Goal: Communication & Community: Answer question/provide support

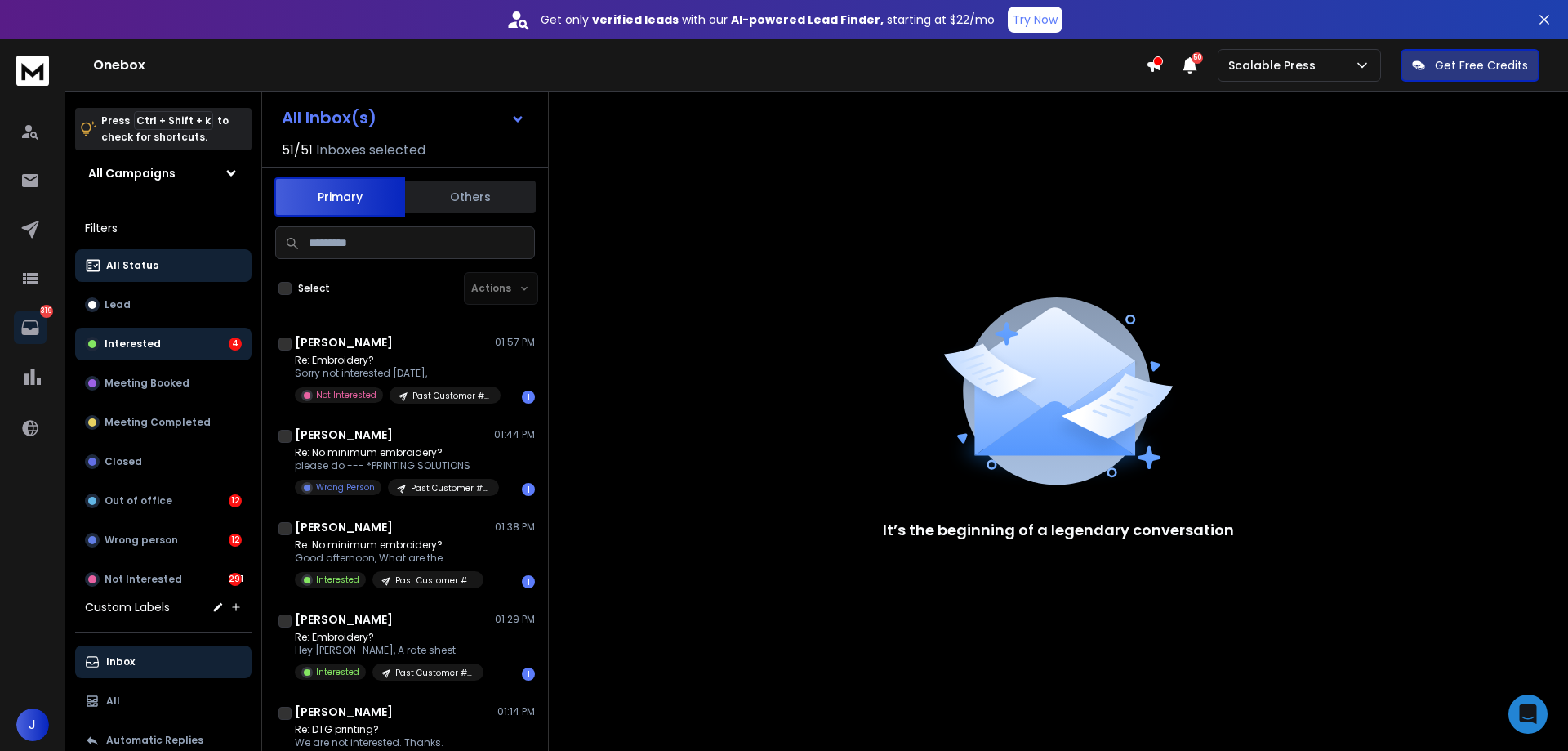
click at [221, 337] on button "Interested 4" at bounding box center [163, 344] width 176 height 33
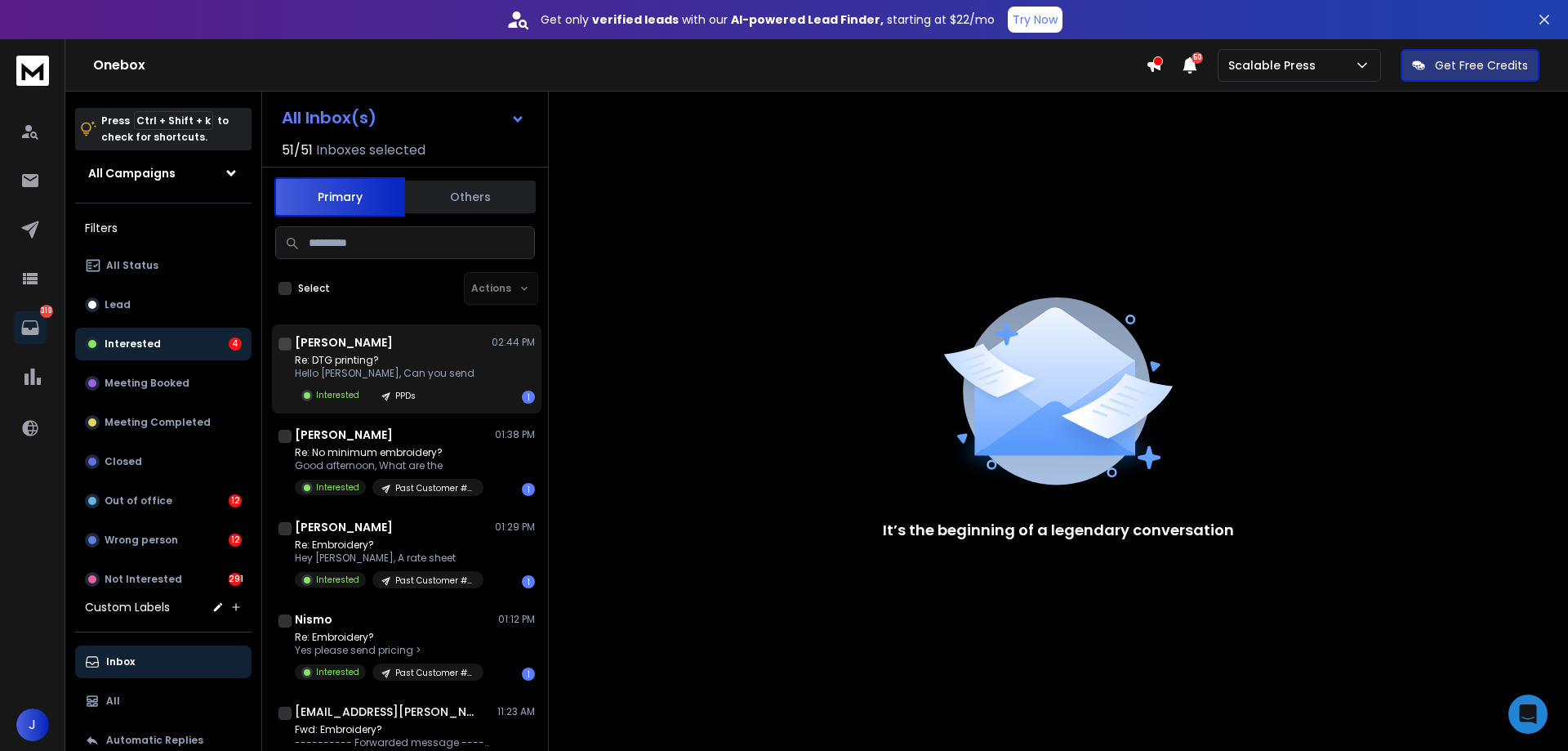
click at [461, 357] on div "Re: DTG printing? Hello [PERSON_NAME], Can you send Interested PPDs 1" at bounding box center [414, 379] width 240 height 50
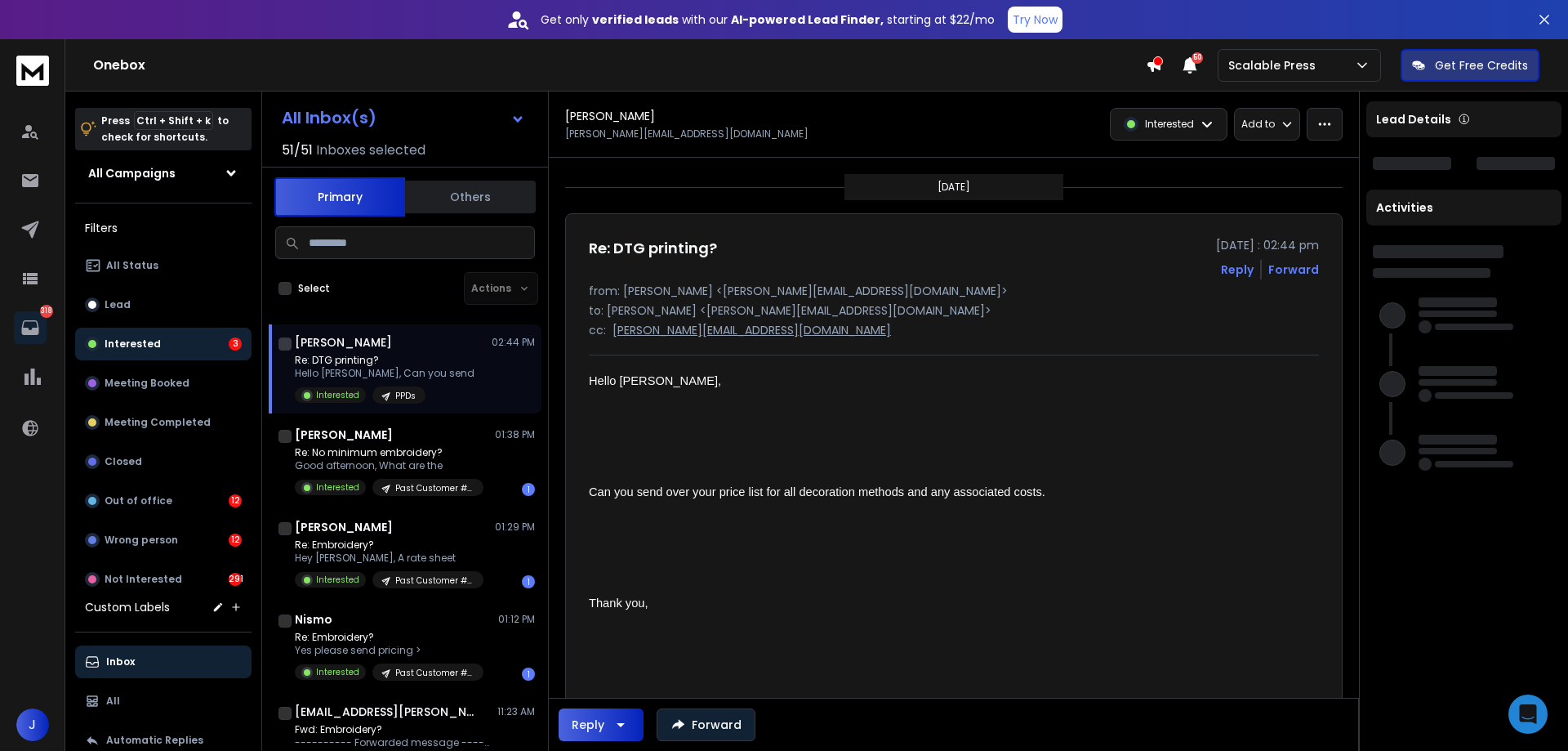
click at [712, 723] on button "Forward" at bounding box center [705, 725] width 99 height 33
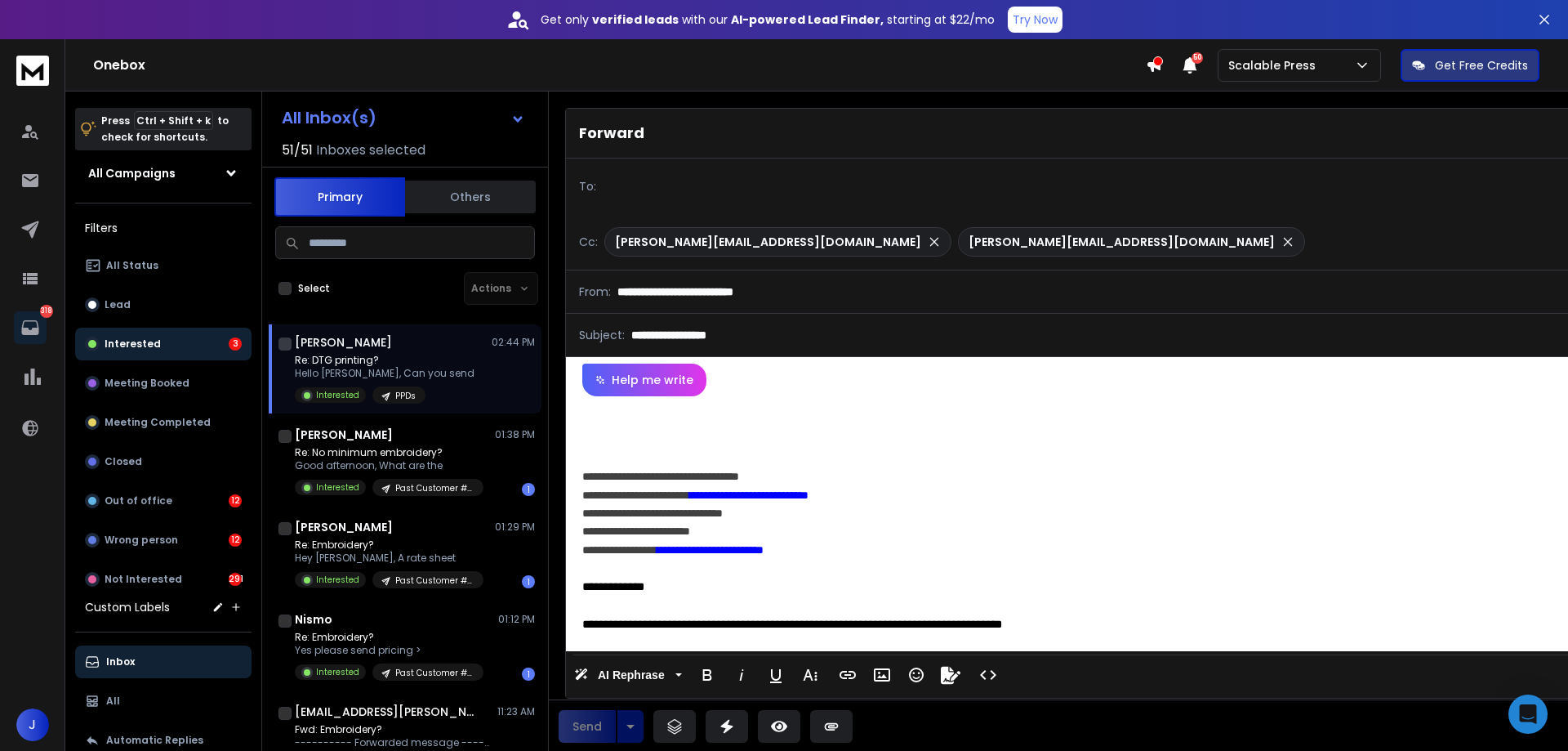
click at [653, 198] on input at bounding box center [659, 186] width 114 height 29
click at [930, 238] on icon at bounding box center [935, 242] width 9 height 9
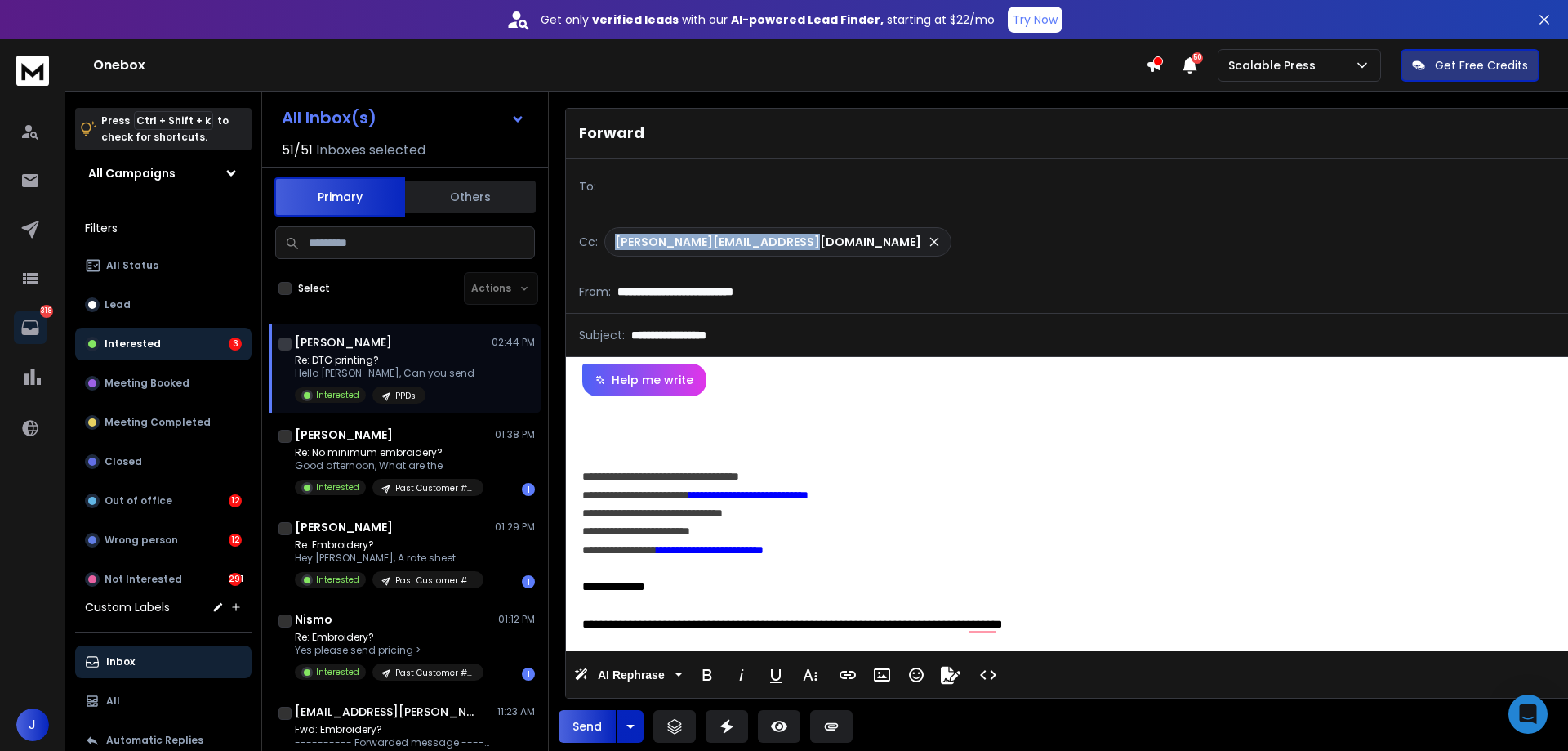
click at [795, 238] on p "[PERSON_NAME][EMAIL_ADDRESS][DOMAIN_NAME]" at bounding box center [768, 241] width 306 height 16
click at [928, 243] on icon at bounding box center [934, 242] width 13 height 13
click at [718, 200] on input at bounding box center [659, 186] width 114 height 29
type input "**********"
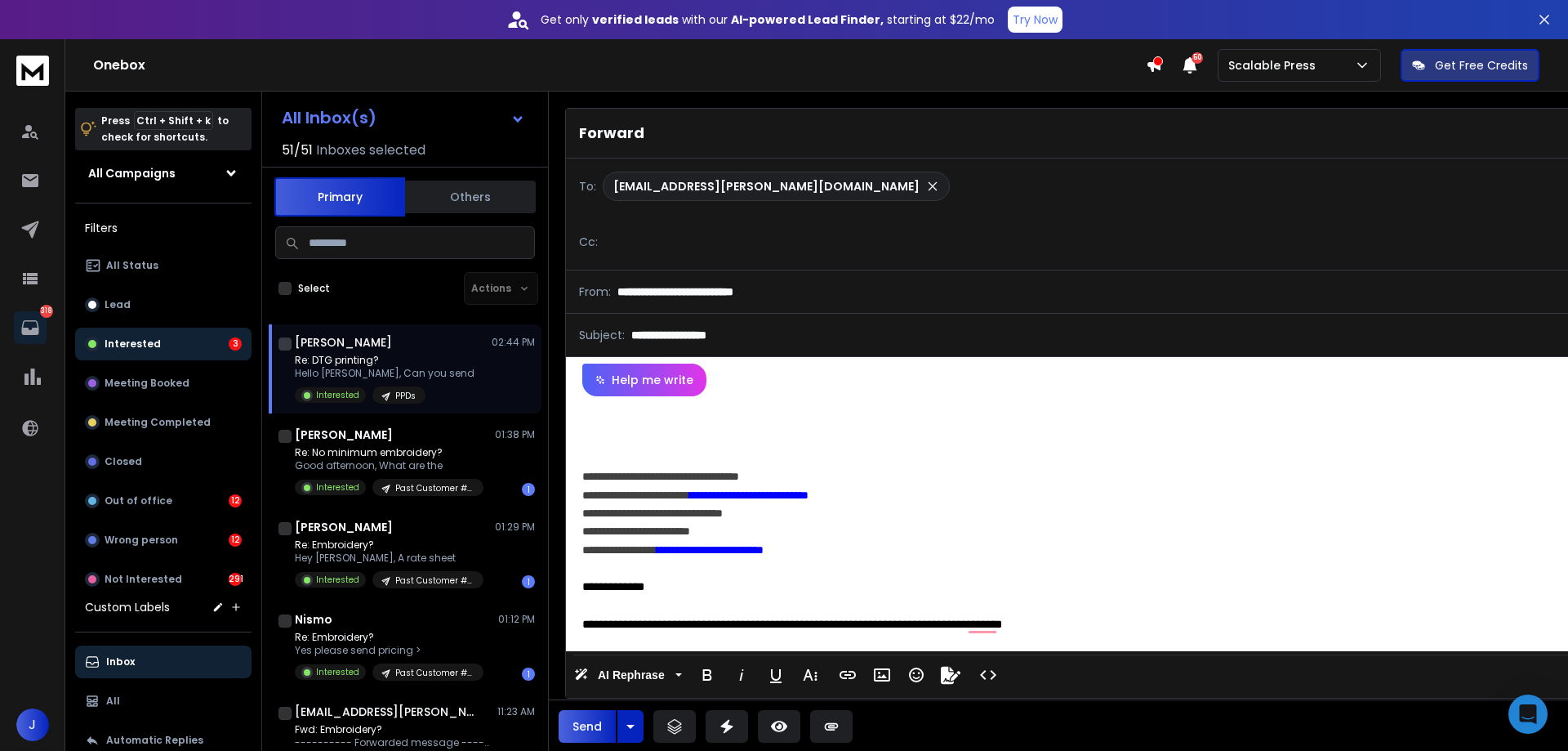
click at [585, 728] on button "Send" at bounding box center [587, 727] width 57 height 33
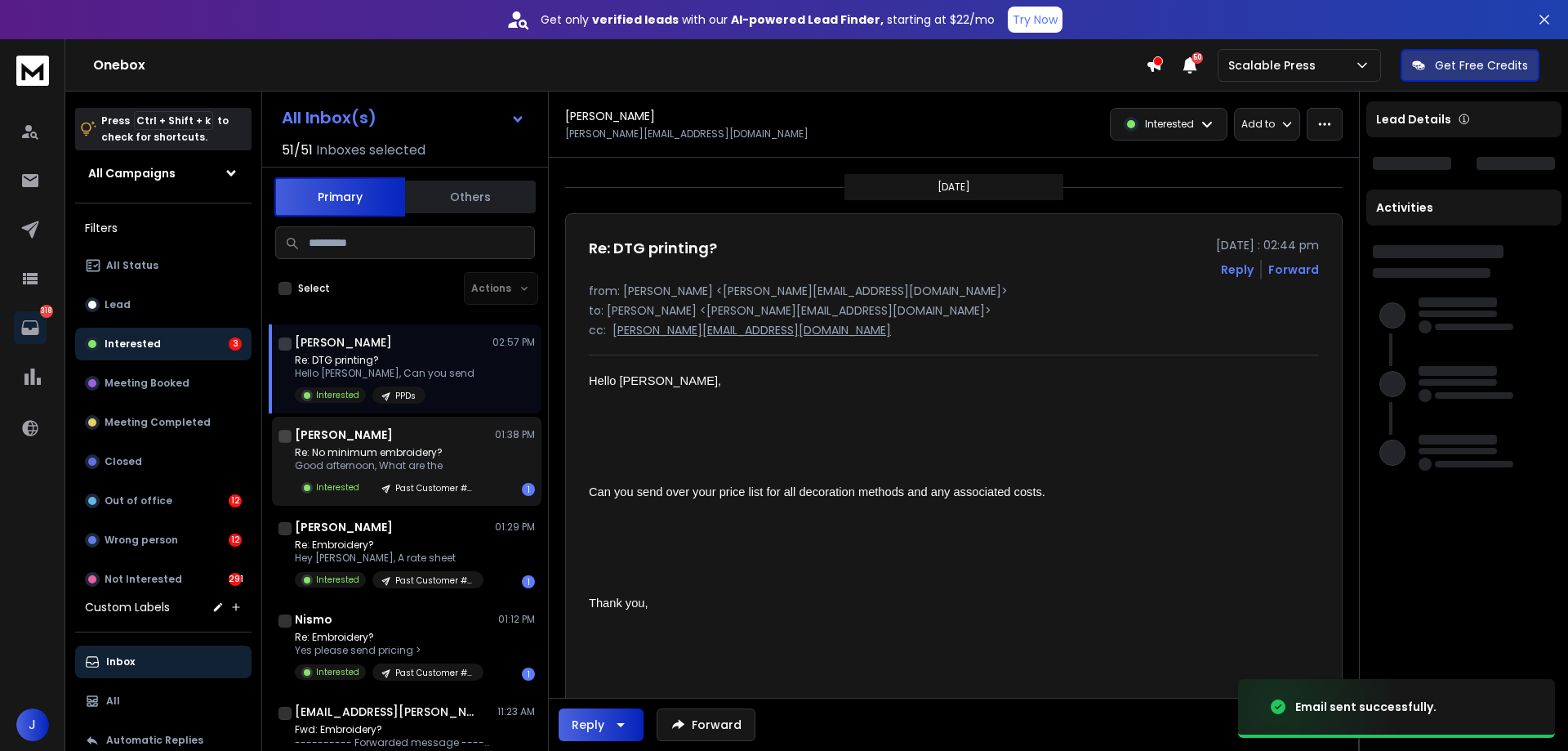
click at [465, 458] on p "Re: No minimum embroidery?" at bounding box center [389, 453] width 188 height 13
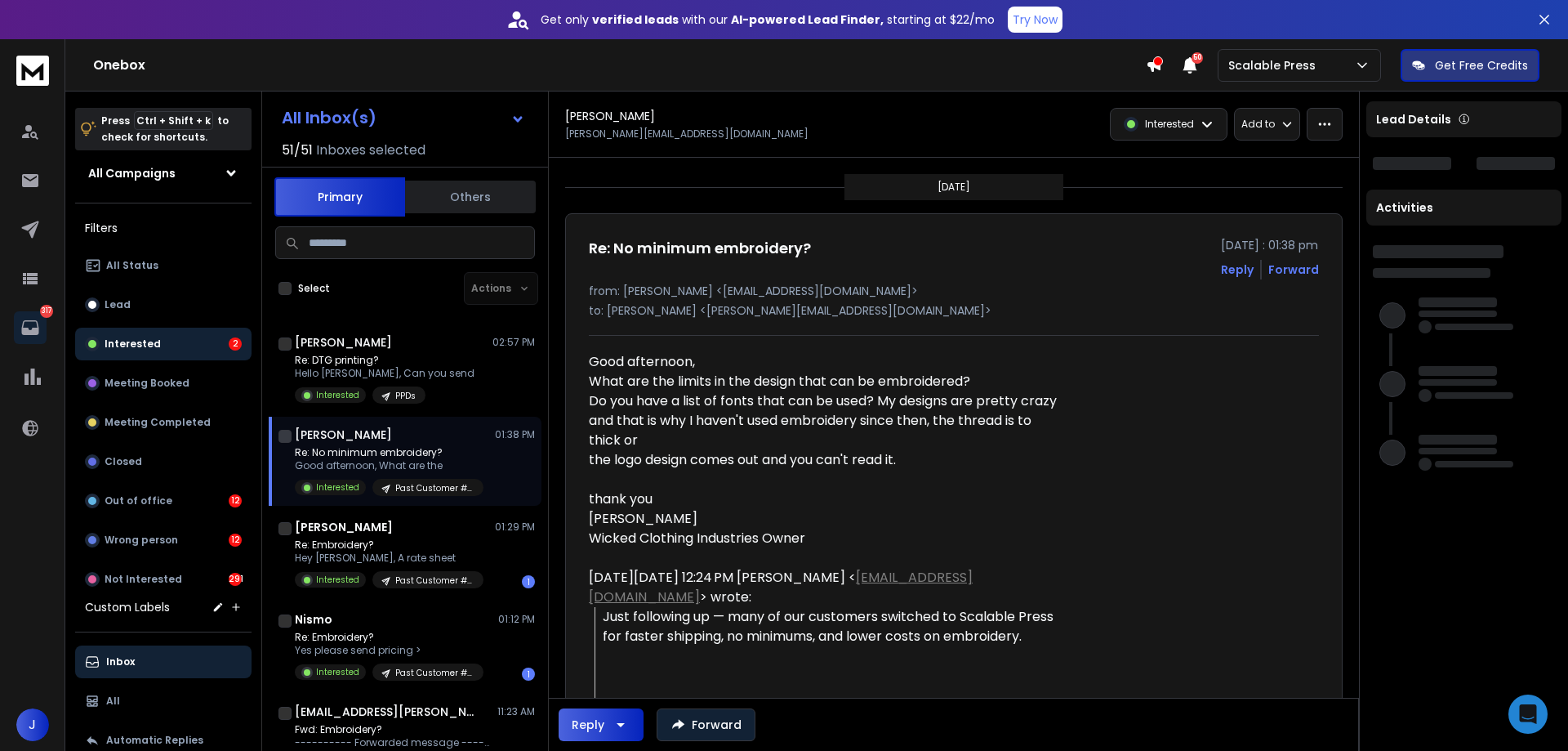
click at [700, 717] on button "Forward" at bounding box center [705, 725] width 99 height 33
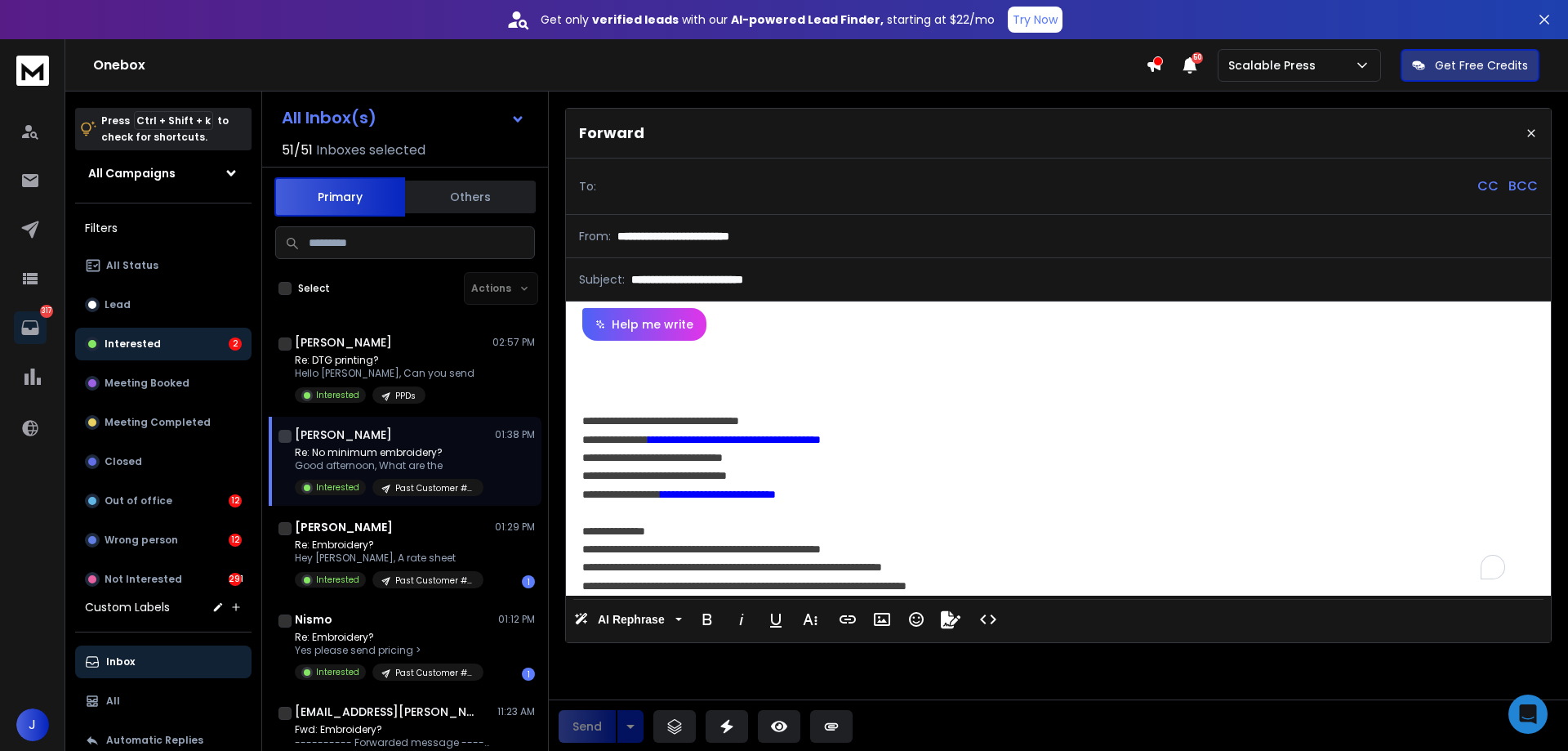
click at [622, 197] on input at bounding box center [659, 186] width 114 height 29
type input "**********"
click at [586, 727] on button "Send" at bounding box center [587, 727] width 57 height 33
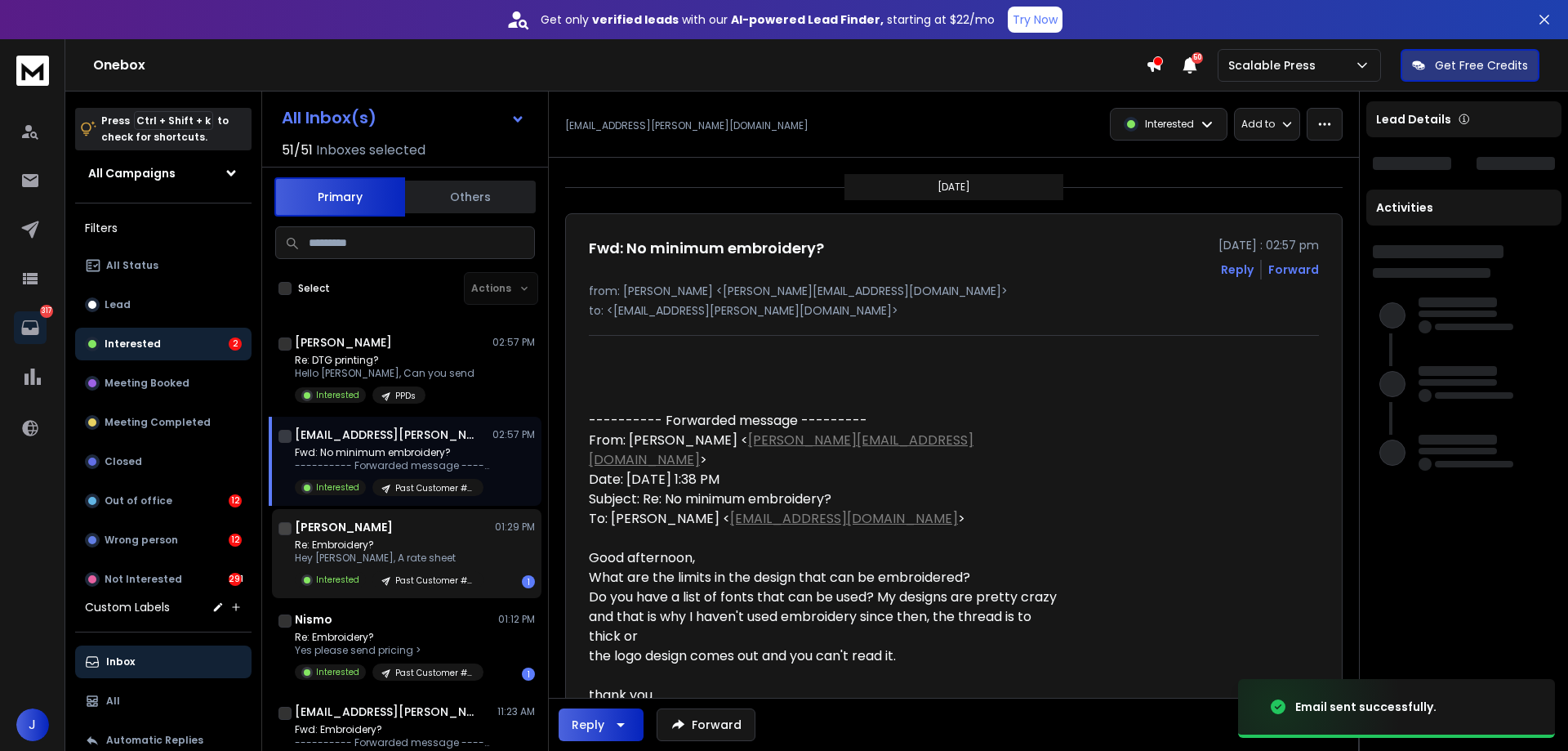
click at [441, 527] on div "[PERSON_NAME] 01:29 PM" at bounding box center [414, 527] width 240 height 16
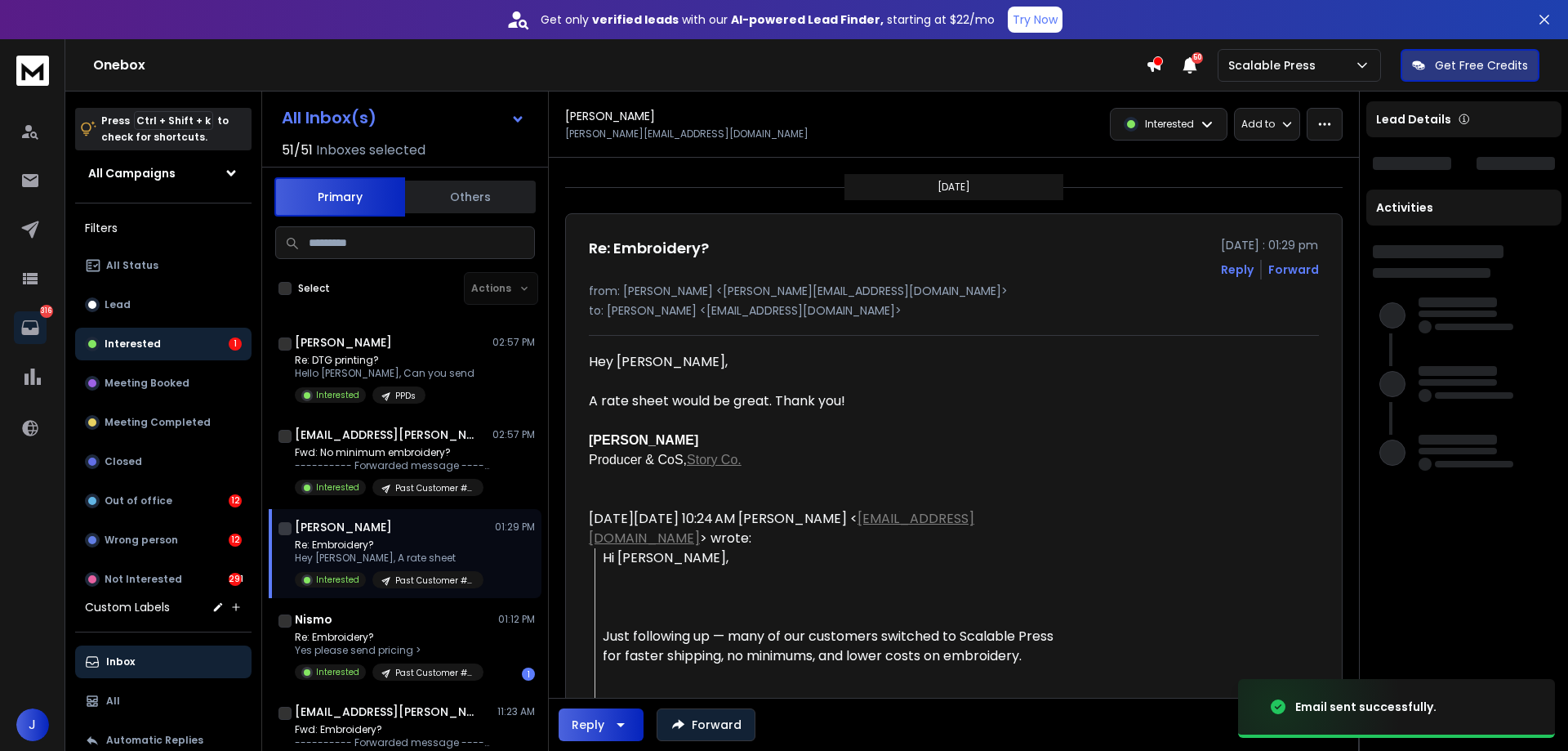
click at [680, 724] on icon at bounding box center [678, 724] width 12 height 9
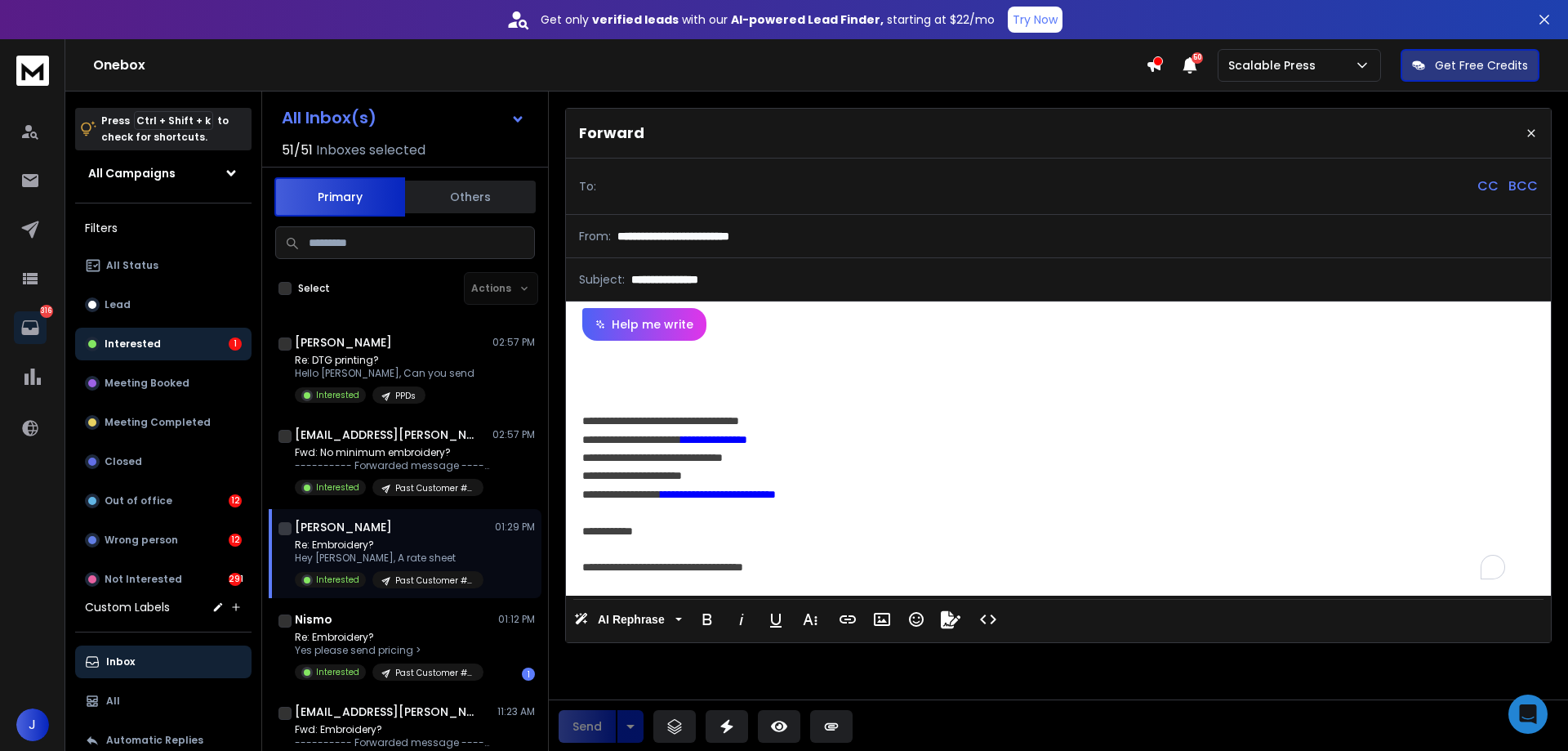
click at [619, 190] on input at bounding box center [659, 186] width 114 height 29
type input "**********"
click at [593, 723] on button "Send" at bounding box center [587, 727] width 57 height 33
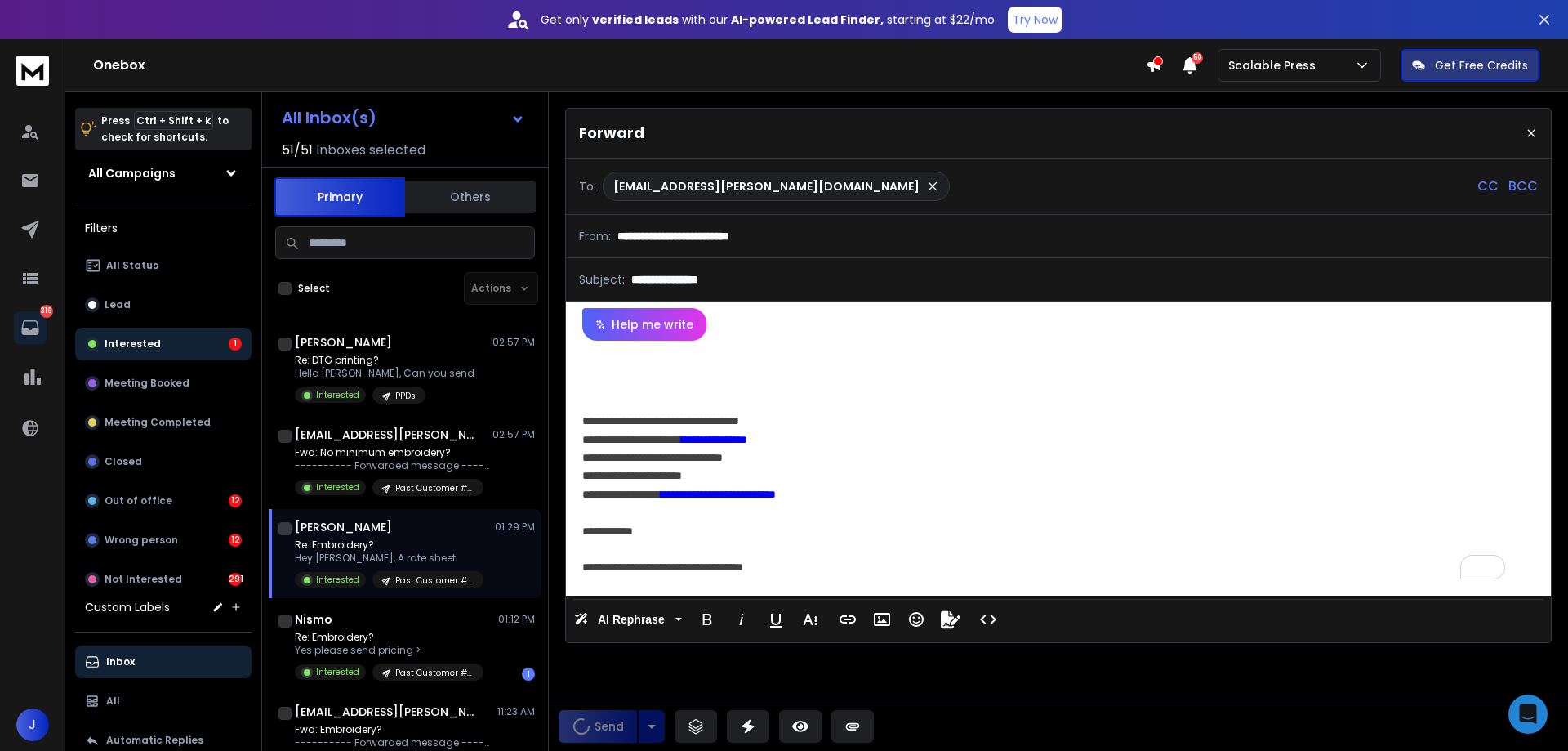
click at [593, 723] on div "Send" at bounding box center [611, 727] width 106 height 33
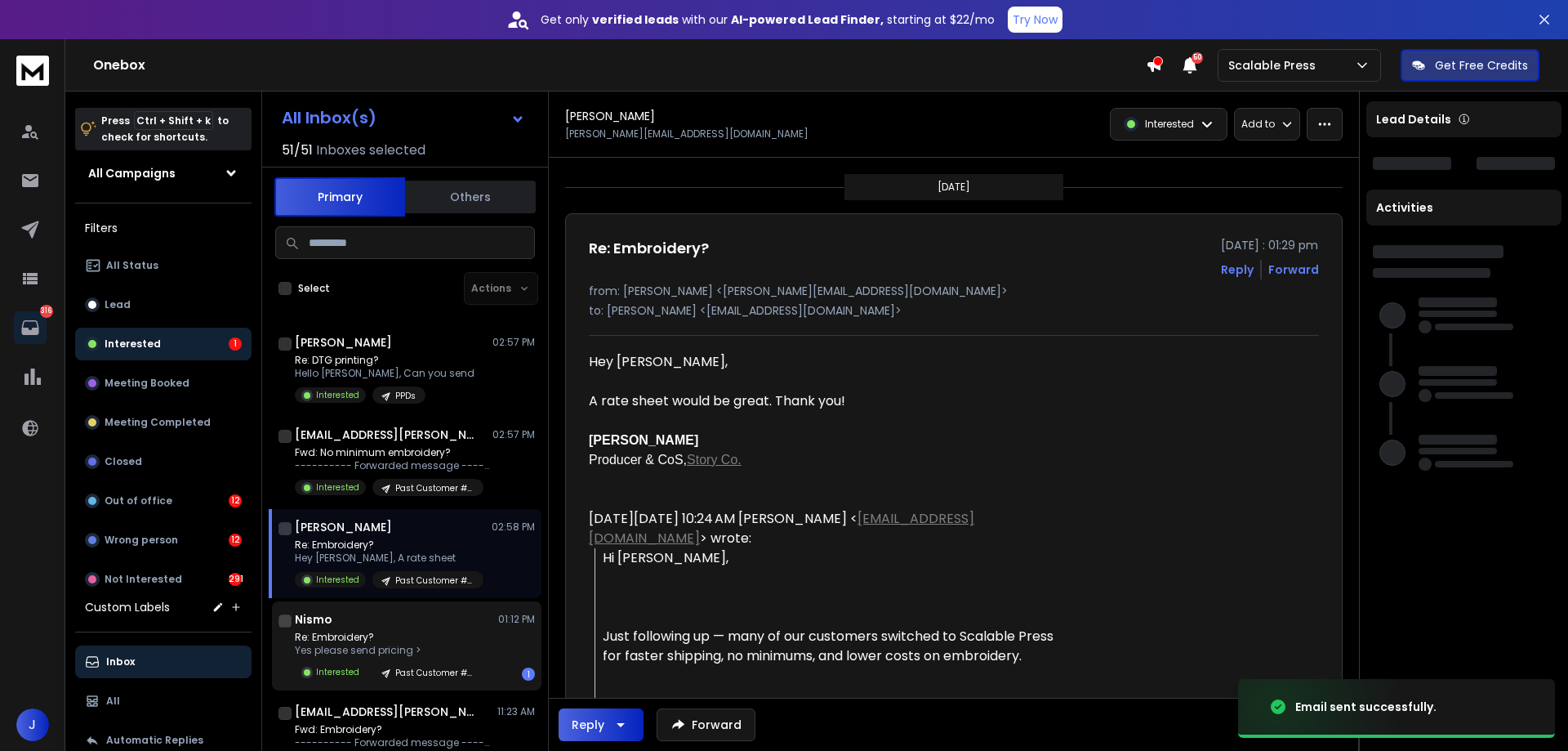
click at [459, 636] on p "Re: Embroidery?" at bounding box center [389, 638] width 188 height 13
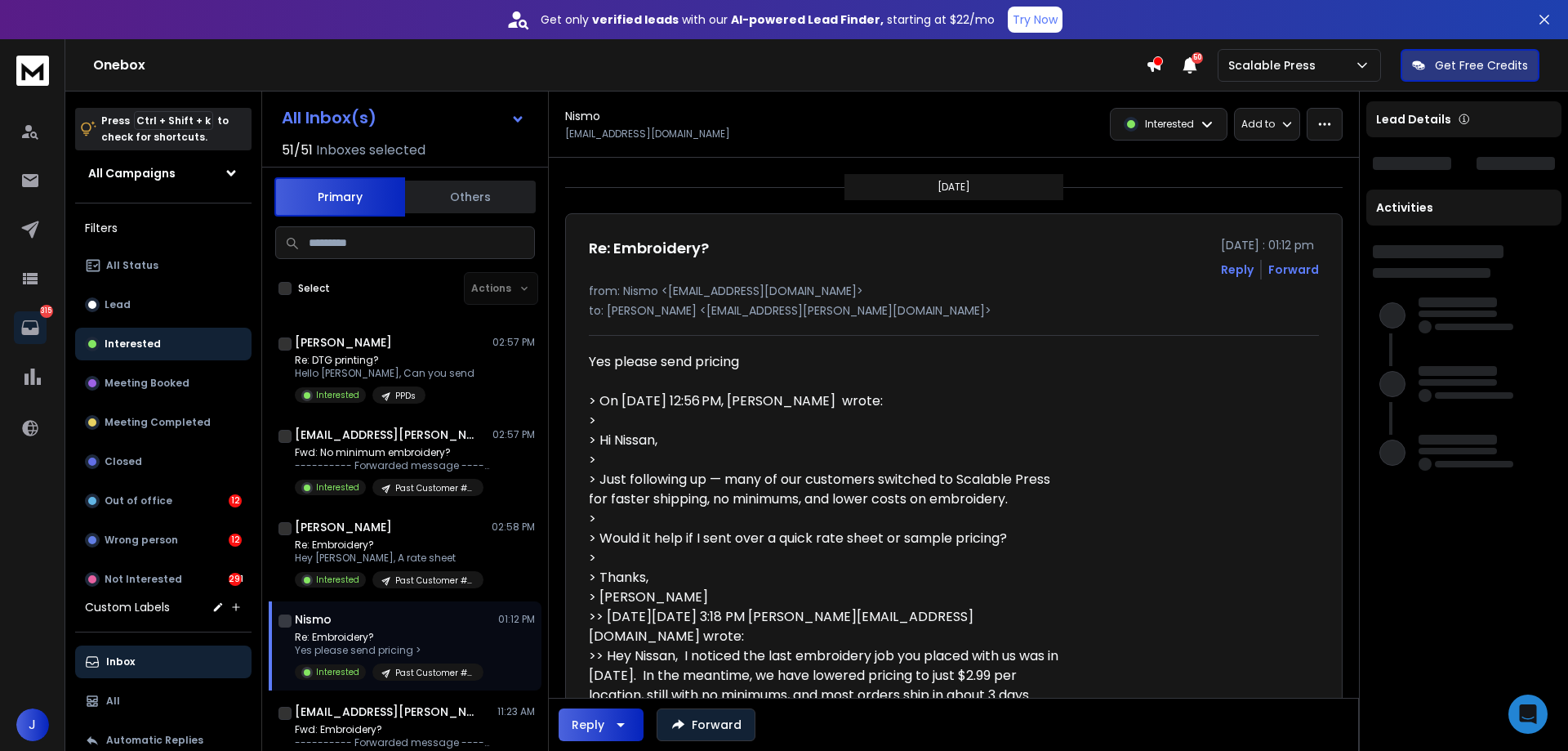
click at [734, 715] on button "Forward" at bounding box center [705, 725] width 99 height 33
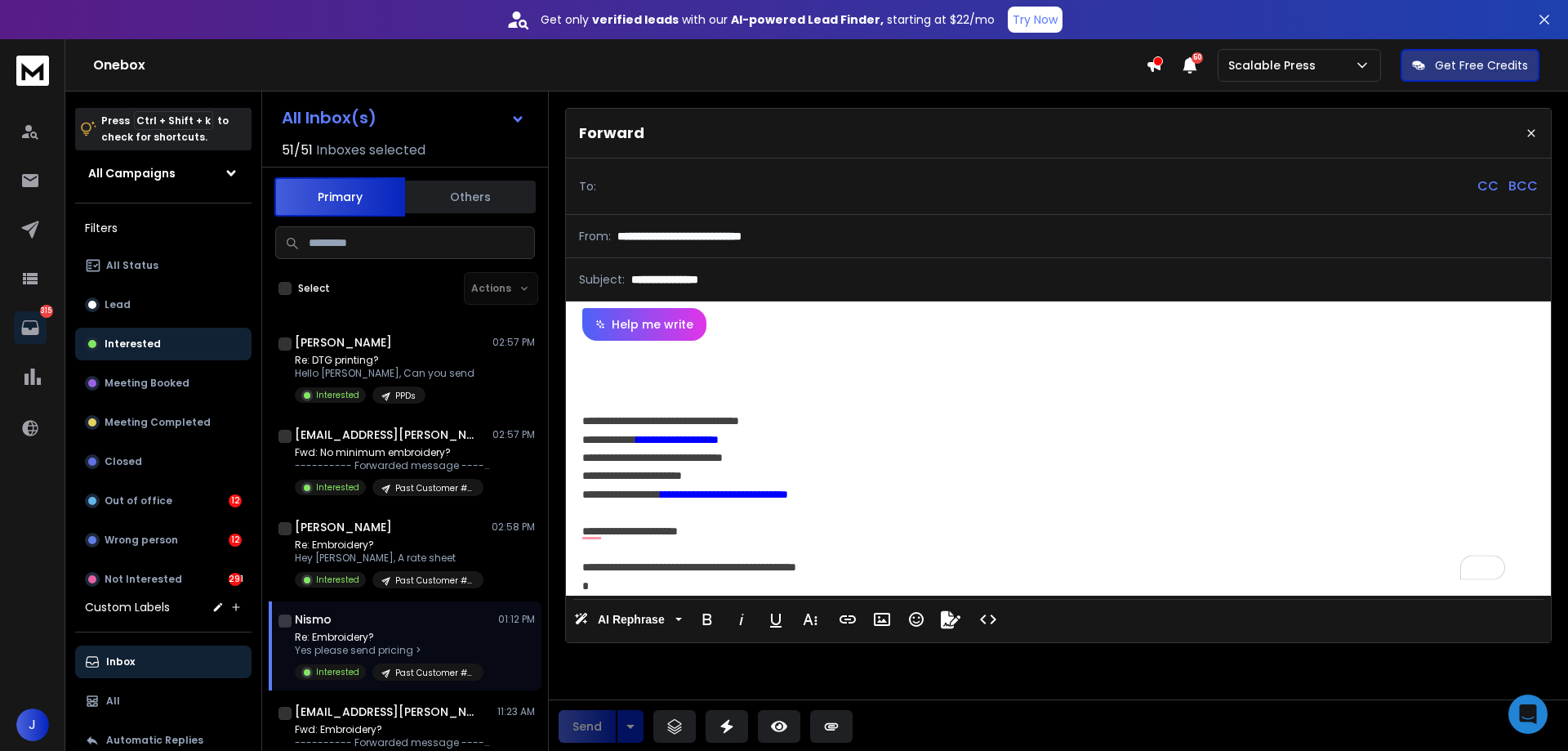
click at [619, 183] on input at bounding box center [659, 186] width 114 height 29
type input "**********"
click at [587, 734] on button "Send" at bounding box center [587, 727] width 57 height 33
